Goal: Task Accomplishment & Management: Manage account settings

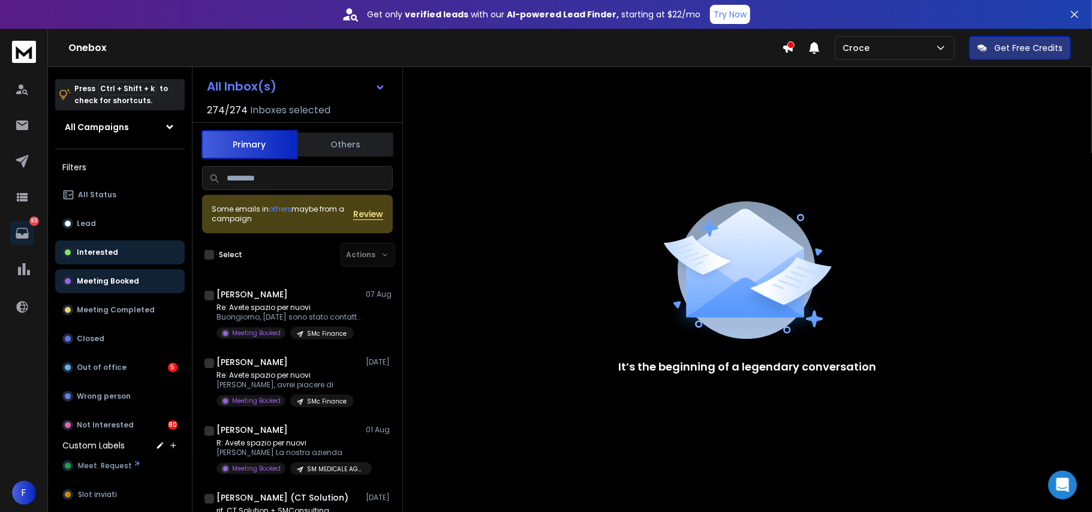
scroll to position [40, 0]
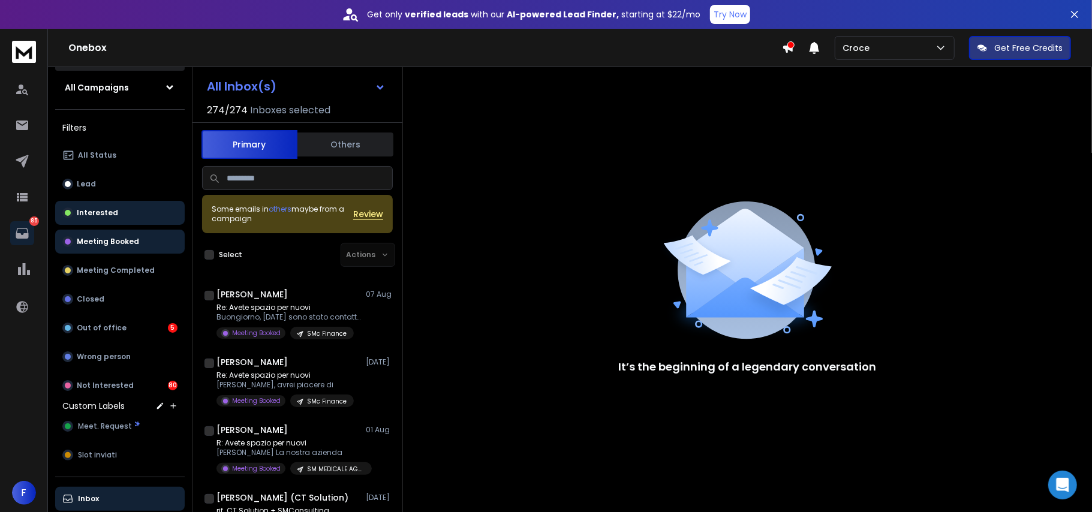
click at [98, 208] on p "Interested" at bounding box center [97, 213] width 41 height 10
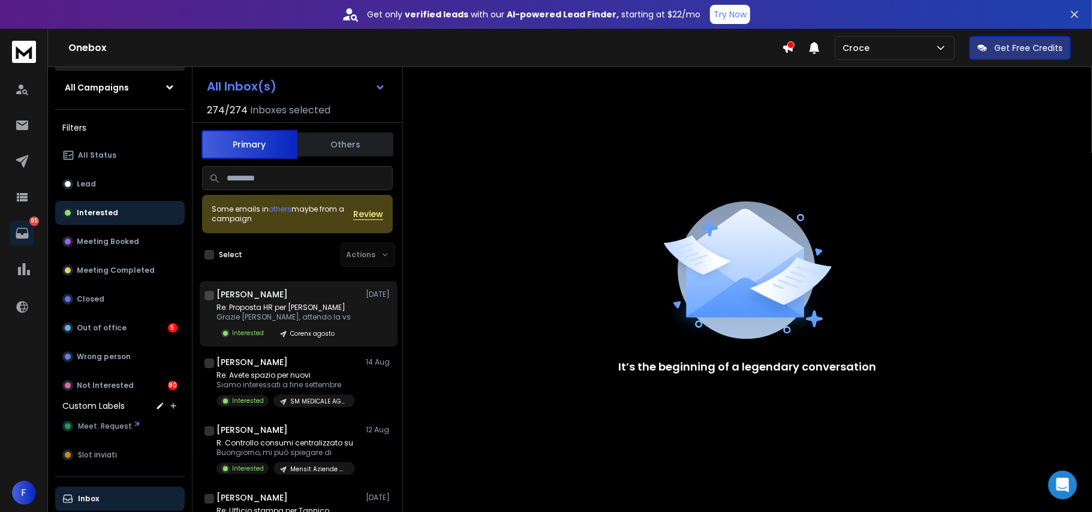
click at [309, 334] on p "Corenx agosto" at bounding box center [312, 333] width 44 height 9
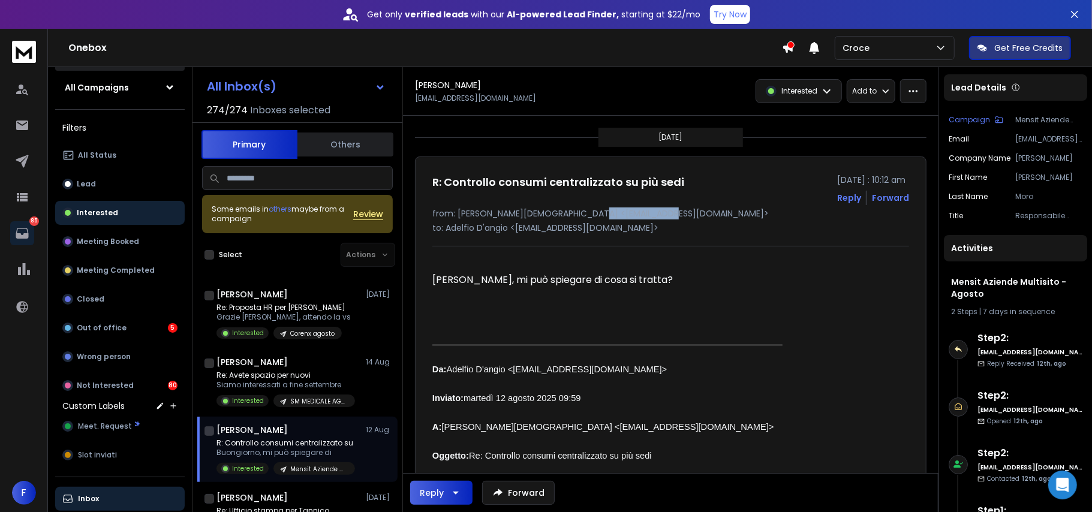
drag, startPoint x: 587, startPoint y: 215, endPoint x: 646, endPoint y: 214, distance: 58.1
click at [646, 214] on p "from: [PERSON_NAME] <[EMAIL_ADDRESS][DOMAIN_NAME]>" at bounding box center [670, 213] width 477 height 12
copy p "[DOMAIN_NAME]"
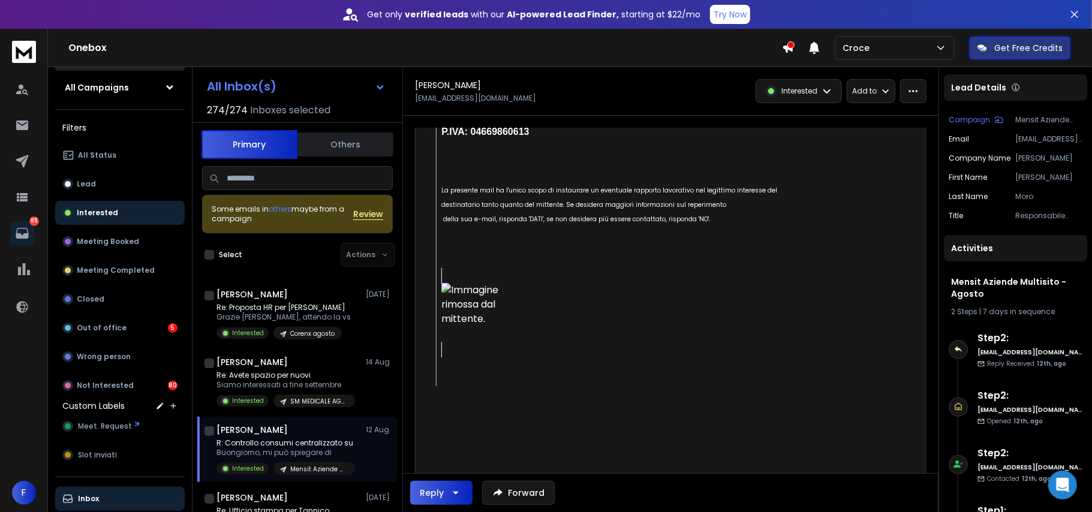
scroll to position [2351, 0]
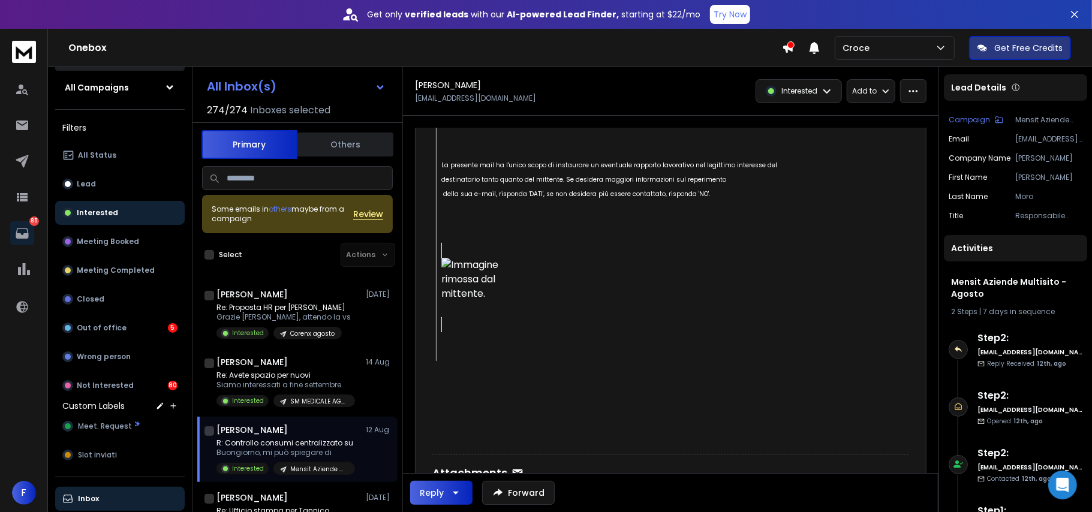
click at [212, 19] on div "Get only verified leads with our AI-powered Lead Finder, starting at $22/mo Try…" at bounding box center [546, 14] width 1092 height 29
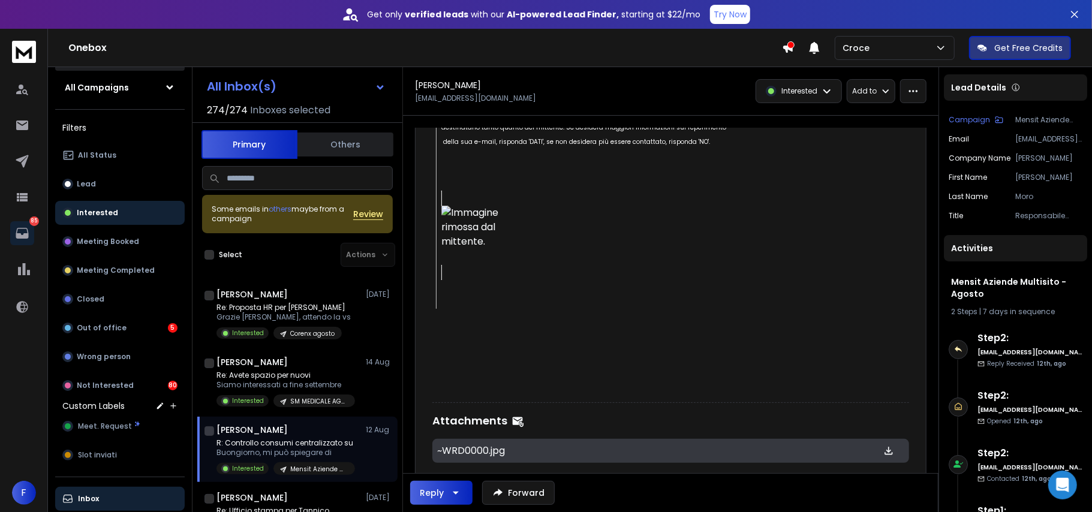
scroll to position [2481, 0]
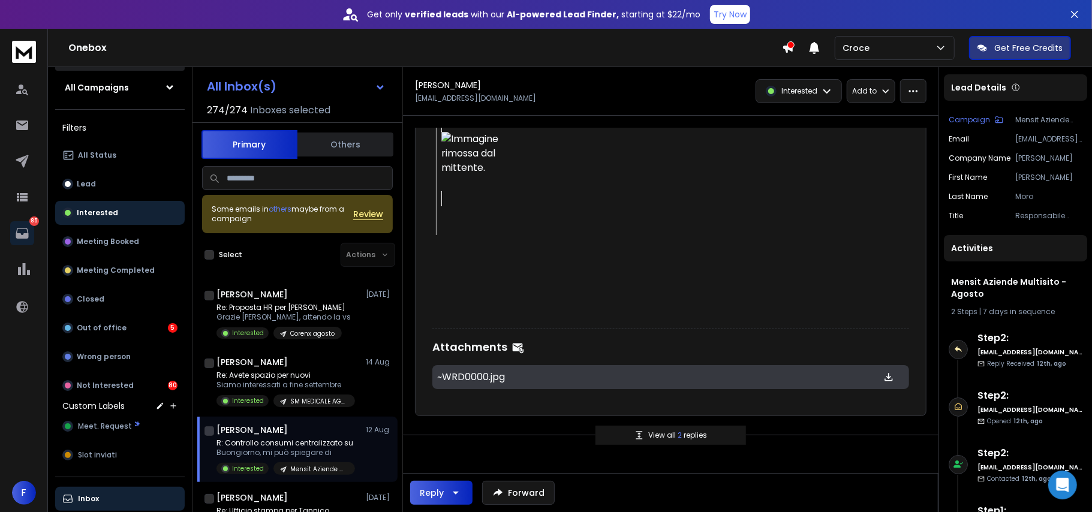
click at [703, 435] on p "View all 2 replies" at bounding box center [678, 435] width 59 height 10
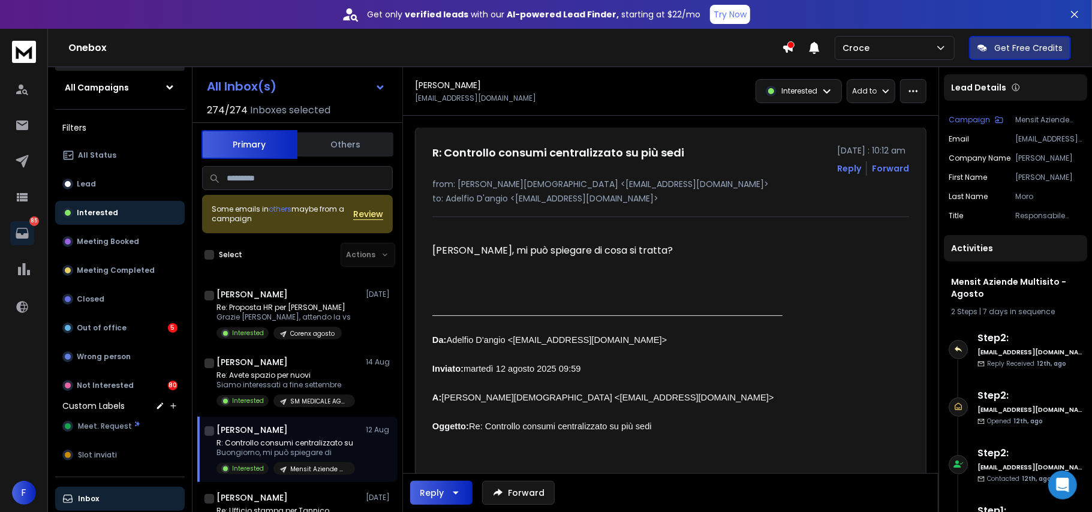
scroll to position [0, 0]
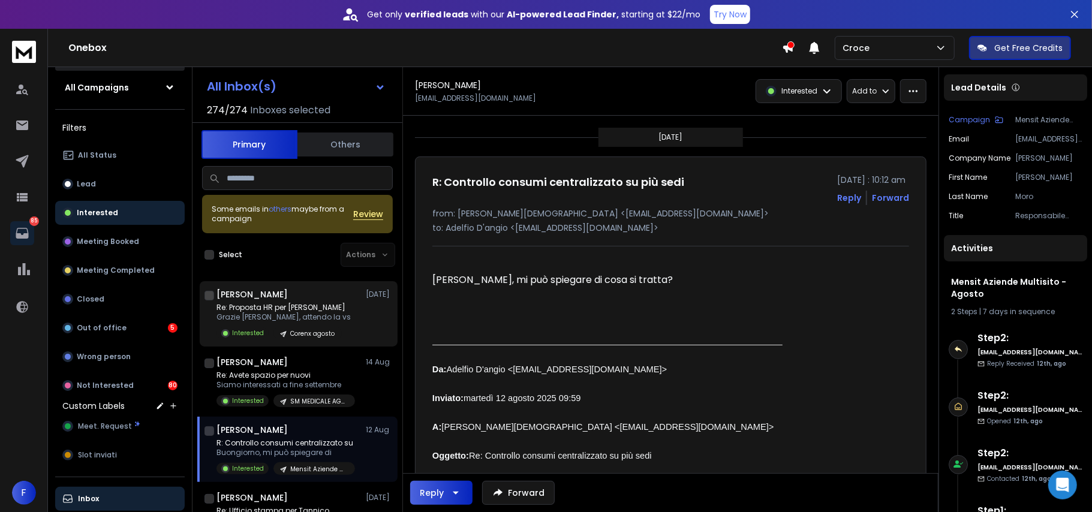
click at [369, 327] on div "Re: Proposta HR per [PERSON_NAME] Grazie [PERSON_NAME], attendo la vs Intereste…" at bounding box center [304, 321] width 176 height 37
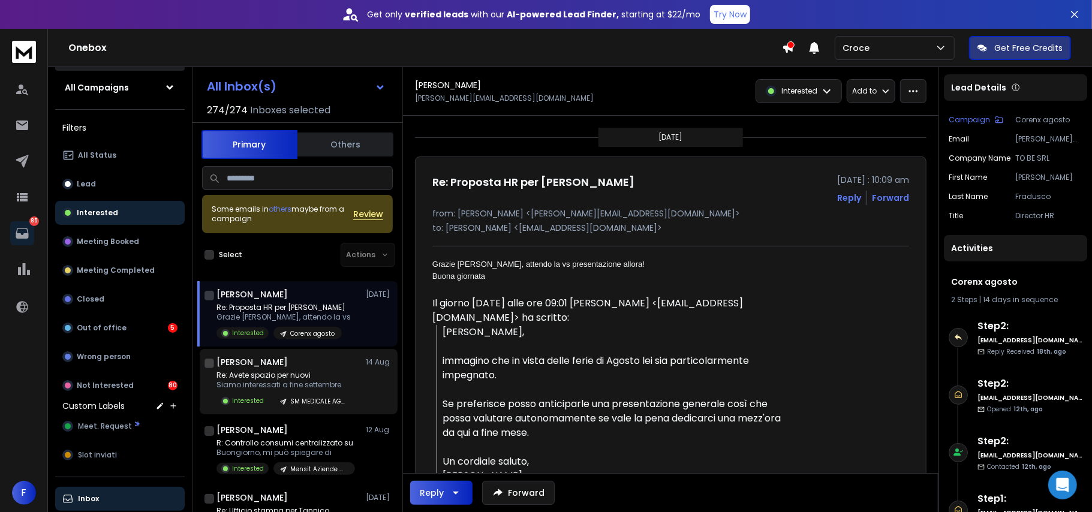
click at [358, 384] on div "Re: Avete spazio per nuovi Siamo interessati a fine settembre Interested SM MED…" at bounding box center [304, 388] width 176 height 37
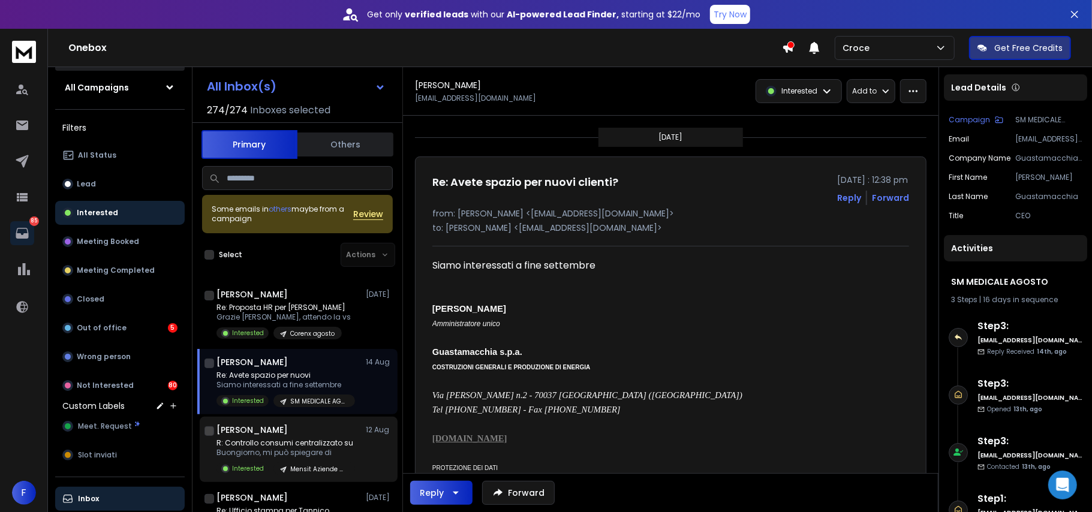
click at [346, 466] on div "Mensit Aziende Multisito - Agosto" at bounding box center [314, 468] width 82 height 13
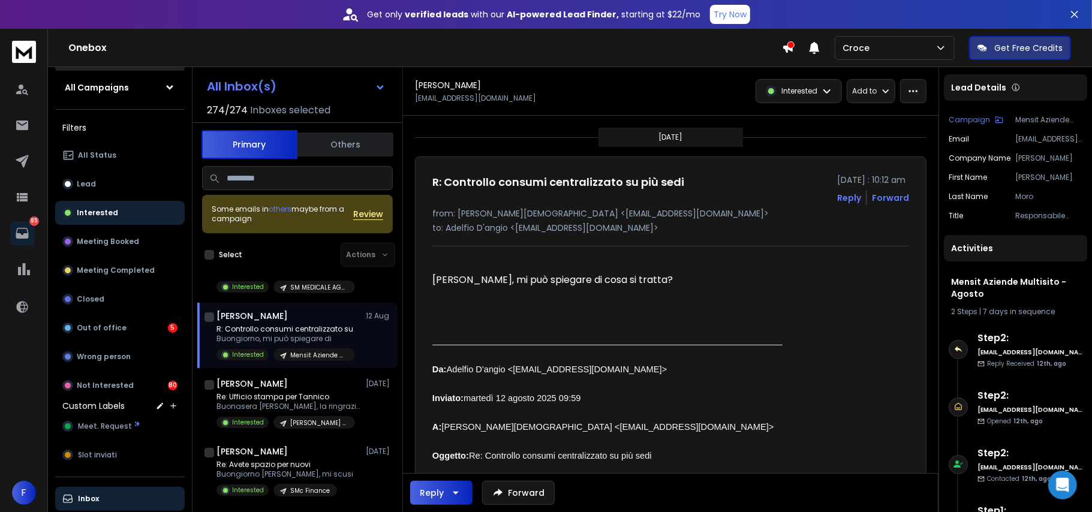
scroll to position [168, 0]
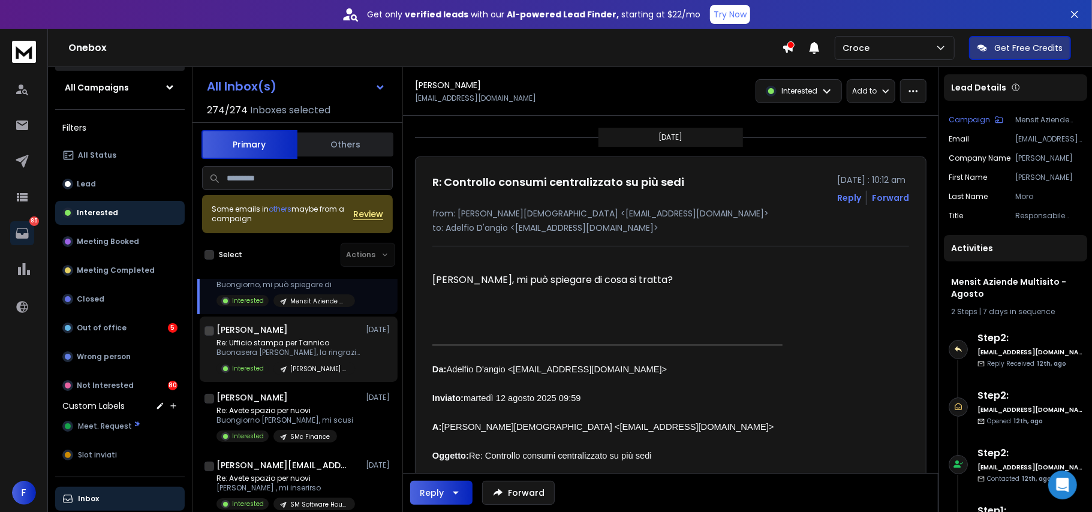
click at [372, 342] on div "Re: Ufficio stampa per [PERSON_NAME] [PERSON_NAME], la ringrazio per Interested…" at bounding box center [304, 356] width 176 height 37
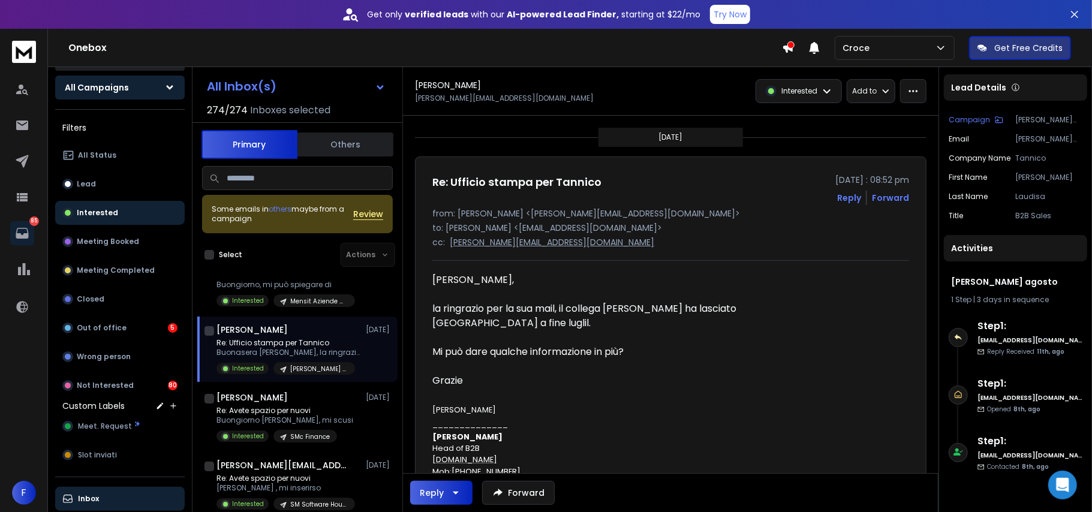
click at [159, 92] on button "All Campaigns" at bounding box center [119, 88] width 129 height 24
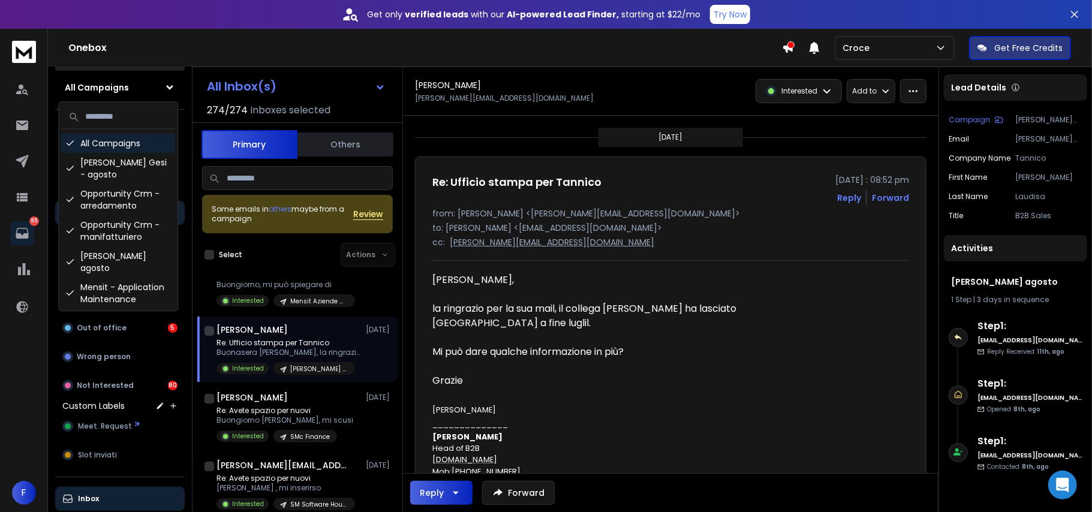
click at [123, 146] on div "All Campaigns" at bounding box center [118, 143] width 114 height 19
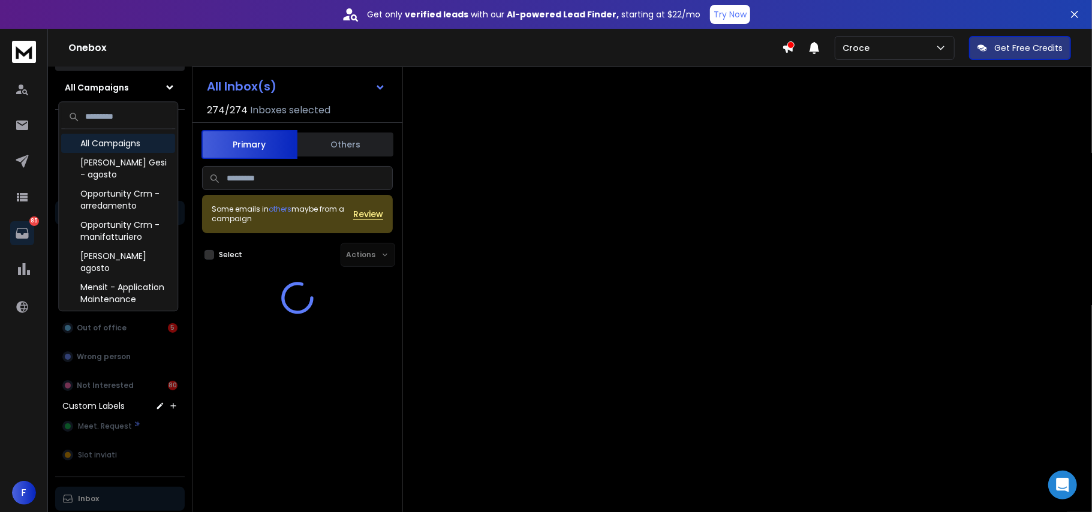
scroll to position [0, 0]
click at [123, 146] on div "All Campaigns" at bounding box center [118, 143] width 114 height 19
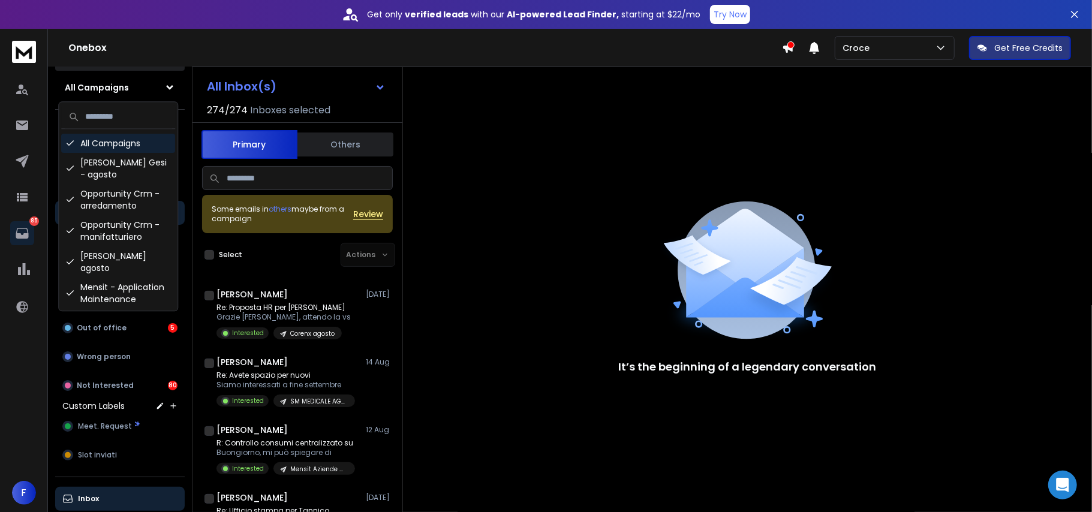
click at [150, 140] on div "All Campaigns" at bounding box center [118, 143] width 114 height 19
click at [175, 147] on div "All Campaigns [PERSON_NAME] Gesi - agosto Opportunity Crm - arredamento Opportu…" at bounding box center [118, 206] width 120 height 210
click at [141, 202] on div "Opportunity Crm - arredamento" at bounding box center [118, 199] width 114 height 31
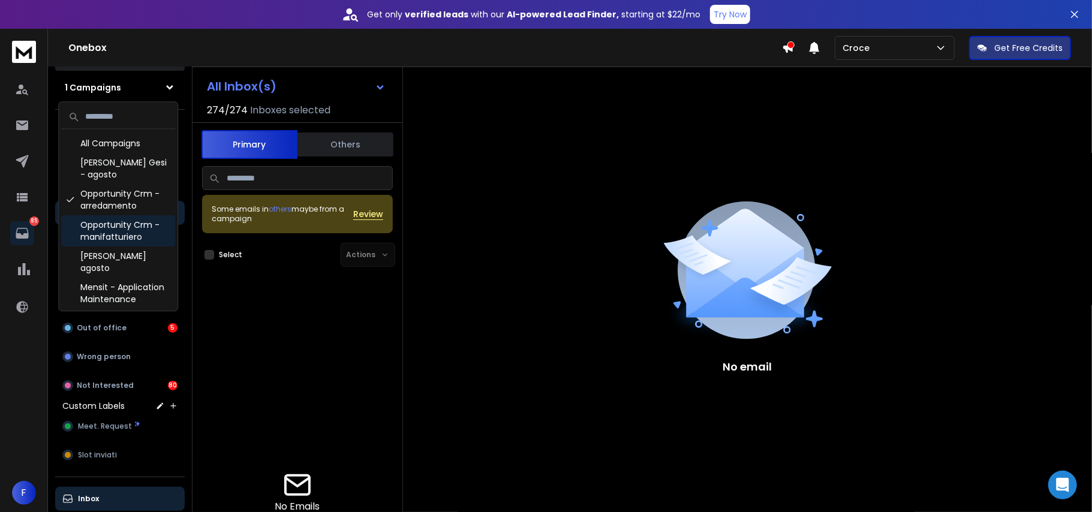
click at [137, 237] on div "Opportunity Crm - manifatturiero" at bounding box center [118, 230] width 114 height 31
click at [147, 201] on div "Opportunity Crm - arredamento" at bounding box center [118, 199] width 114 height 31
click at [138, 224] on div "Opportunity Crm - manifatturiero" at bounding box center [118, 230] width 114 height 31
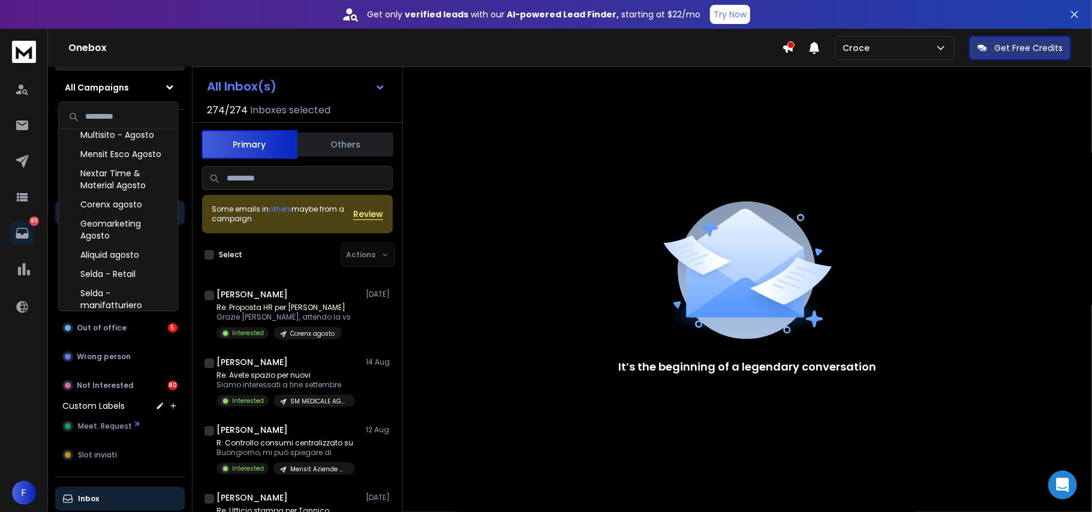
scroll to position [212, 0]
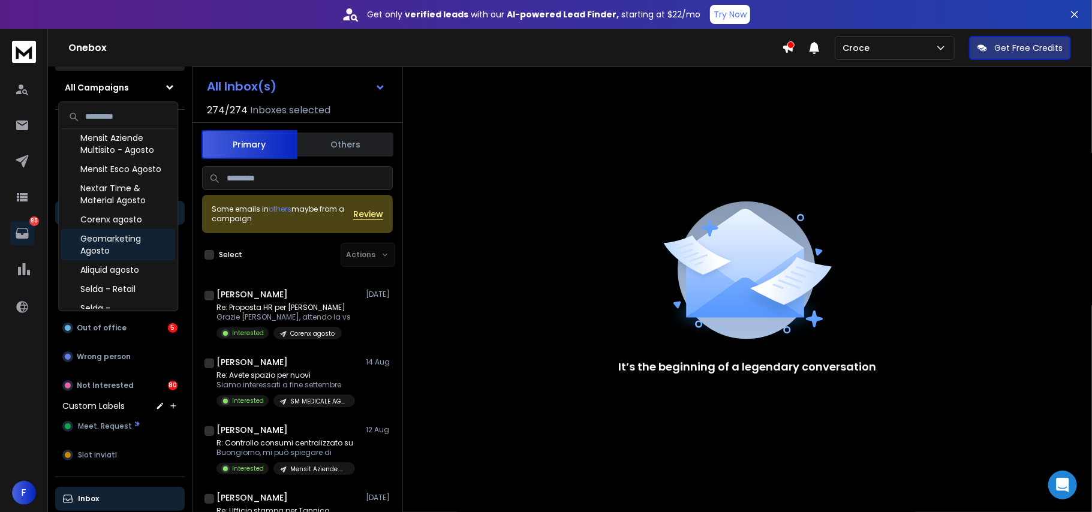
click at [129, 240] on div "Geomarketing Agosto" at bounding box center [118, 244] width 114 height 31
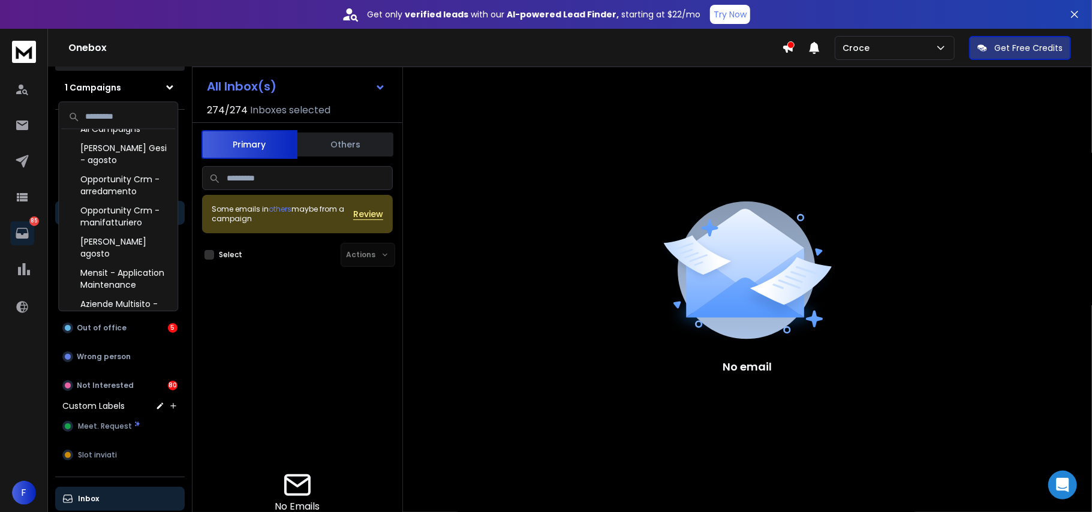
scroll to position [0, 0]
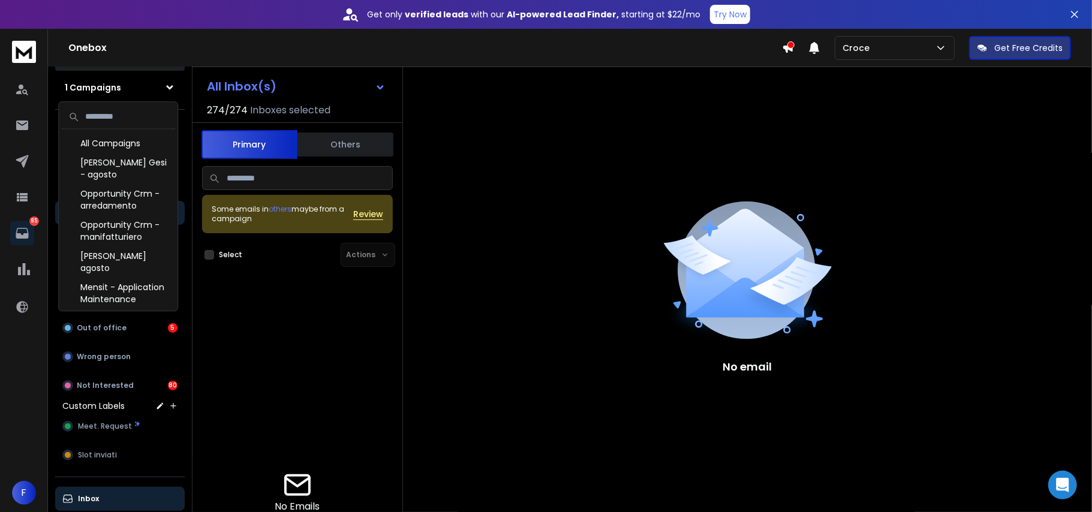
drag, startPoint x: 176, startPoint y: 144, endPoint x: 175, endPoint y: 202, distance: 57.6
click at [175, 202] on div "All Campaigns [PERSON_NAME] Gesi - agosto Opportunity Crm - arredamento Opportu…" at bounding box center [118, 206] width 120 height 210
click at [330, 372] on div "No Emails" at bounding box center [297, 468] width 200 height 379
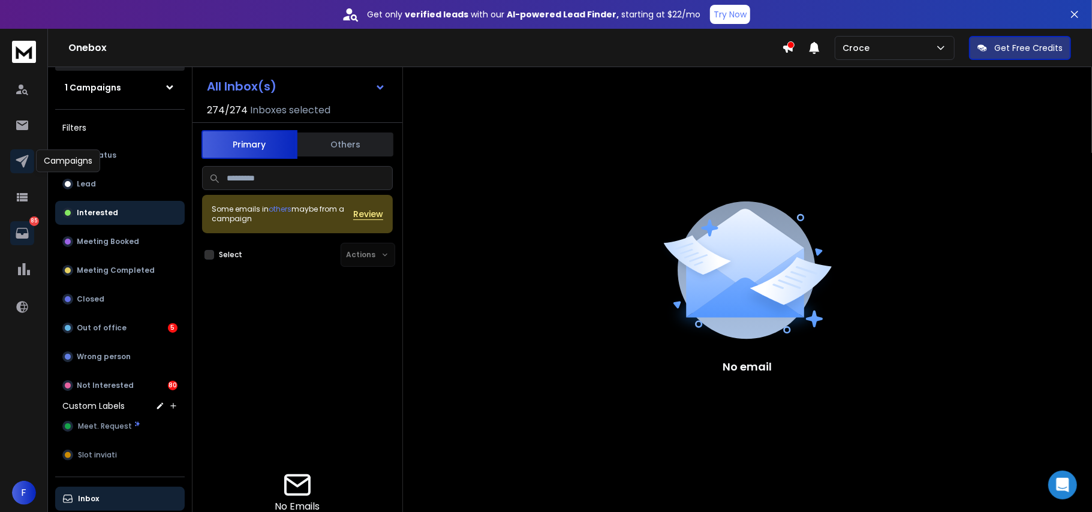
click at [26, 161] on icon at bounding box center [22, 161] width 14 height 14
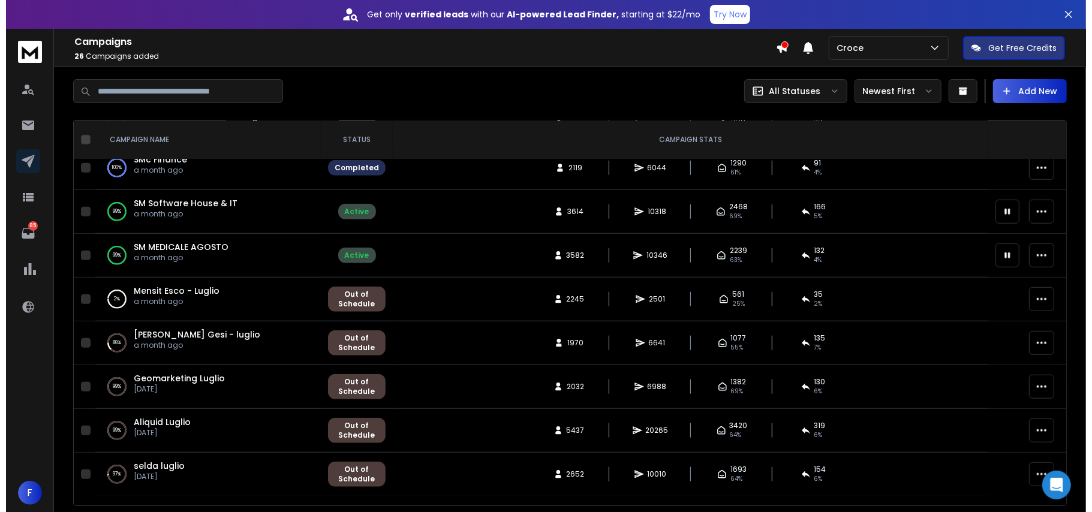
scroll to position [806, 0]
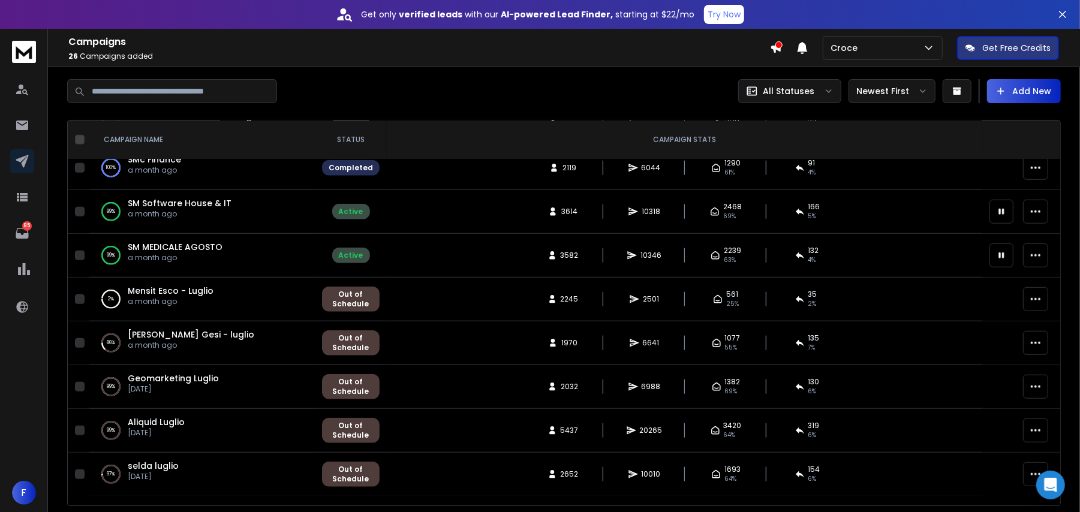
click at [239, 390] on div "99 % Geomarketing [DATE][DATE]" at bounding box center [201, 386] width 201 height 29
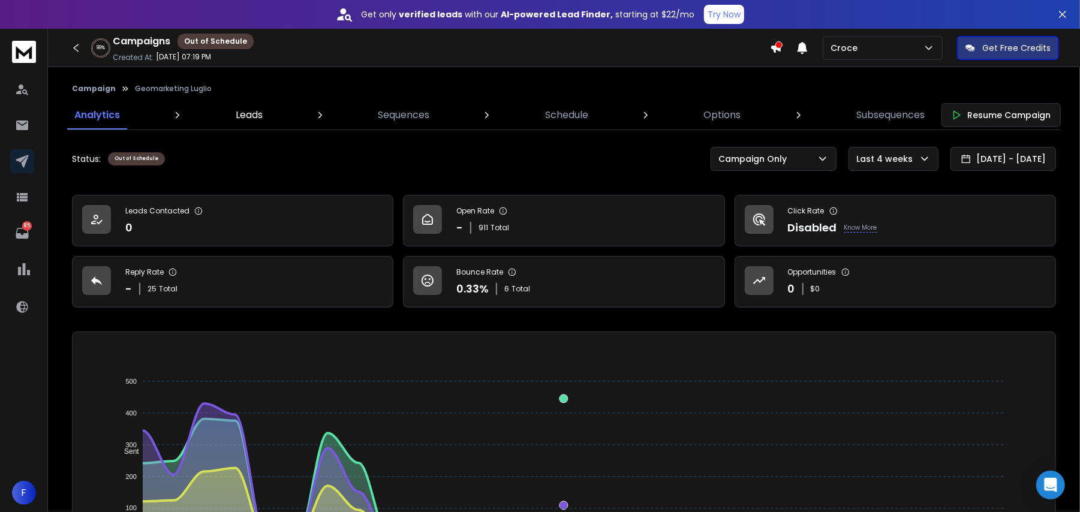
click at [257, 117] on p "Leads" at bounding box center [249, 115] width 27 height 14
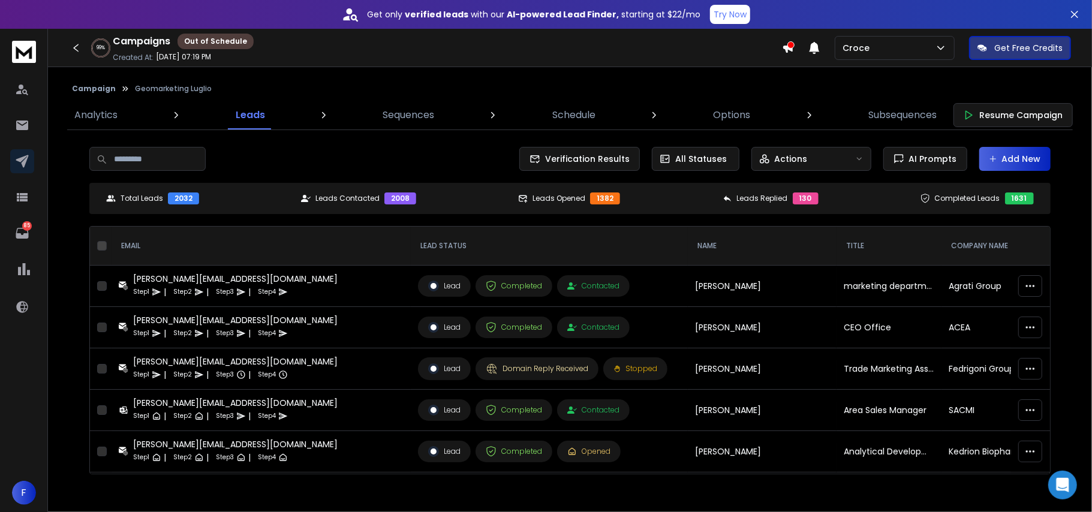
click at [1026, 287] on icon "button" at bounding box center [1030, 286] width 9 height 2
click at [1025, 287] on icon "button" at bounding box center [1030, 286] width 11 height 11
click at [22, 236] on icon at bounding box center [22, 233] width 13 height 11
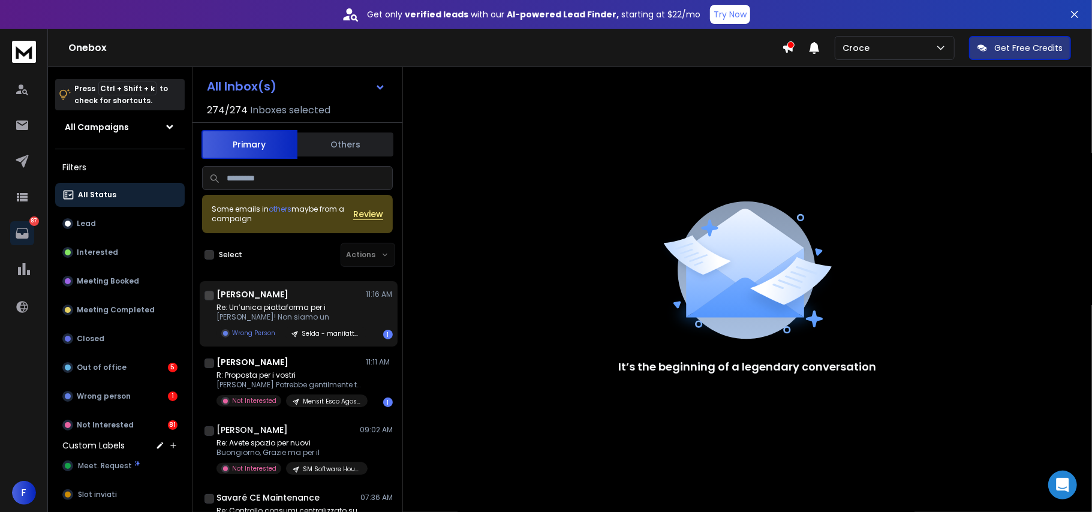
click at [381, 320] on div "Re: Un’unica piattaforma per i Ciao [PERSON_NAME]! Non siamo un Wrong Person Se…" at bounding box center [304, 321] width 176 height 37
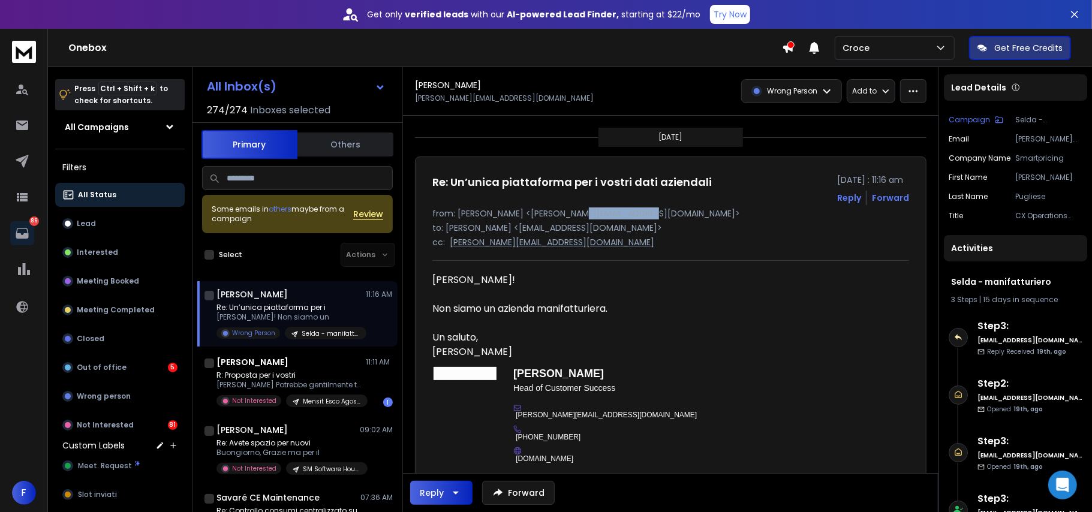
drag, startPoint x: 574, startPoint y: 215, endPoint x: 636, endPoint y: 213, distance: 61.8
click at [636, 213] on p "from: [PERSON_NAME] <[PERSON_NAME][EMAIL_ADDRESS][DOMAIN_NAME]>" at bounding box center [670, 213] width 477 height 12
copy p "[DOMAIN_NAME]"
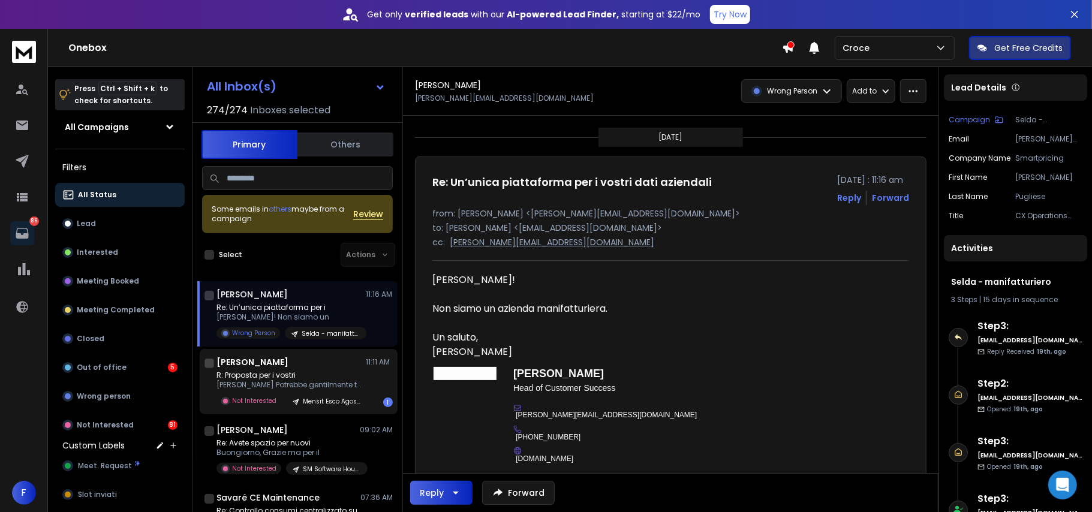
click at [251, 381] on p "[PERSON_NAME] Potrebbe gentilmente togliermi" at bounding box center [288, 385] width 144 height 10
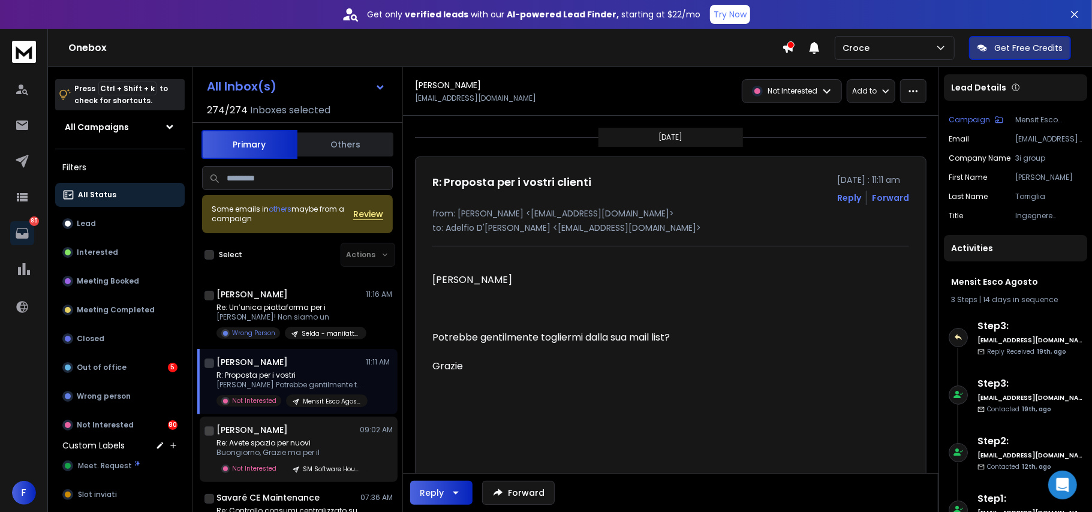
click at [310, 442] on p "Re: Avete spazio per nuovi" at bounding box center [288, 443] width 144 height 10
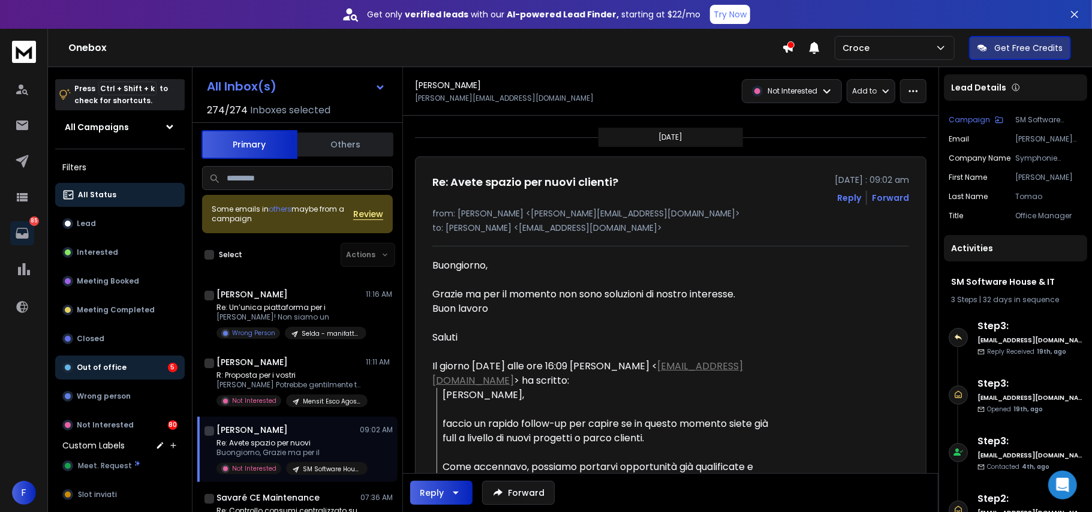
click at [161, 372] on button "Out of office 5" at bounding box center [119, 367] width 129 height 24
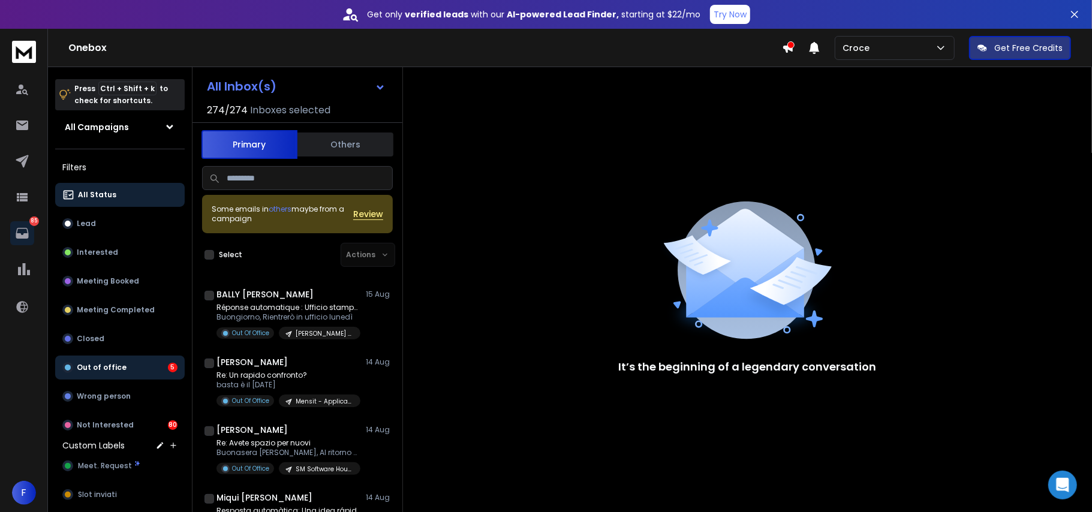
click at [125, 203] on button "All Status" at bounding box center [119, 195] width 129 height 24
